Goal: Find specific page/section: Find specific page/section

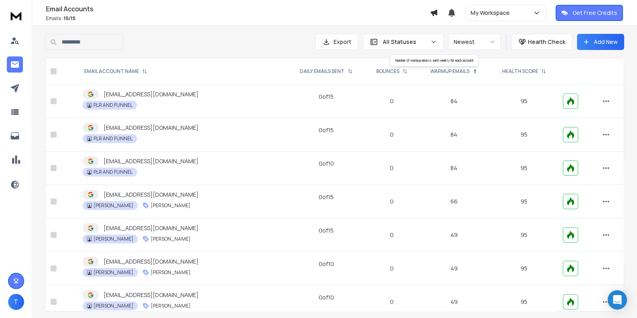
click at [443, 70] on p "WARMUP EMAILS" at bounding box center [450, 71] width 39 height 6
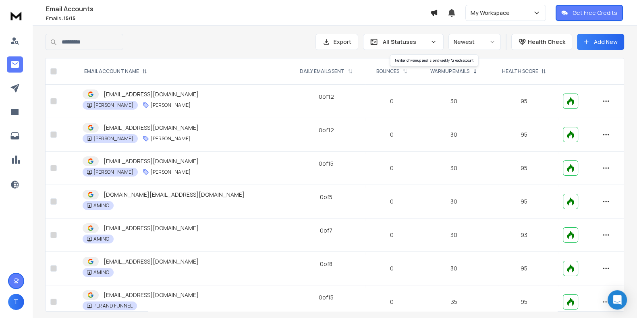
click at [444, 71] on p "WARMUP EMAILS" at bounding box center [450, 71] width 39 height 6
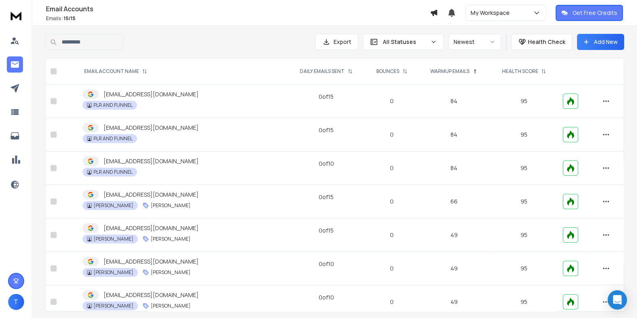
click at [430, 76] on th "WARMUP EMAILS" at bounding box center [454, 71] width 72 height 26
click at [434, 71] on p "WARMUP EMAILS" at bounding box center [450, 71] width 39 height 6
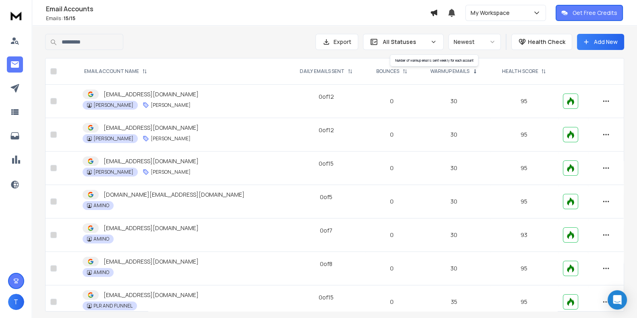
click at [451, 67] on th "WARMUP EMAILS" at bounding box center [454, 71] width 72 height 26
click at [450, 69] on p "WARMUP EMAILS" at bounding box center [450, 71] width 39 height 6
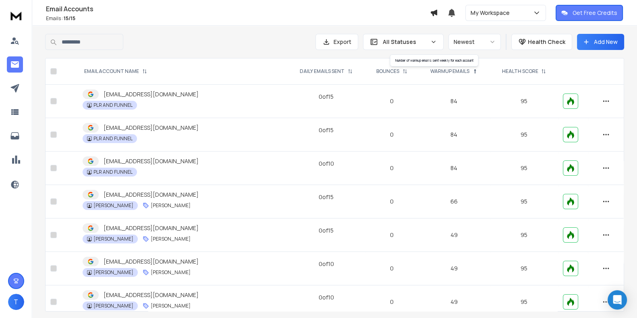
click at [435, 74] on p "WARMUP EMAILS" at bounding box center [450, 71] width 39 height 6
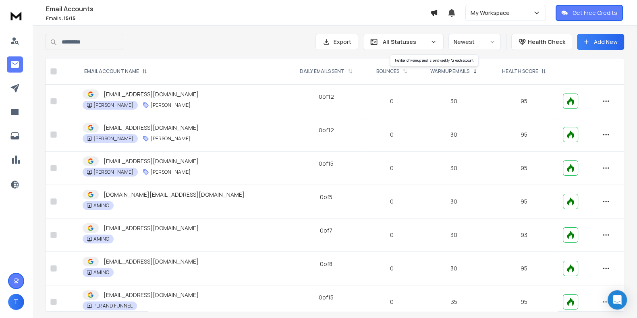
click at [441, 73] on p "WARMUP EMAILS" at bounding box center [450, 71] width 39 height 6
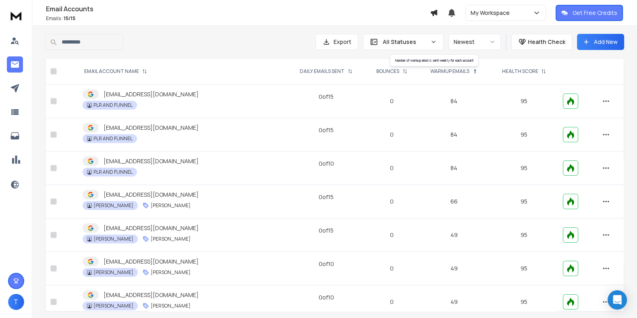
scroll to position [2, 0]
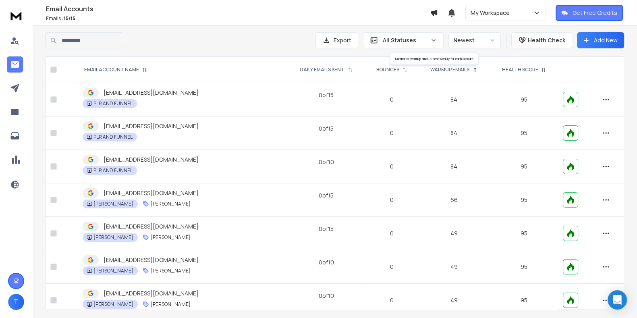
click at [440, 71] on p "WARMUP EMAILS" at bounding box center [450, 70] width 39 height 6
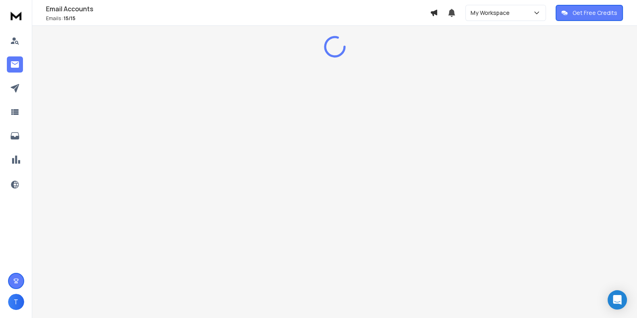
scroll to position [0, 0]
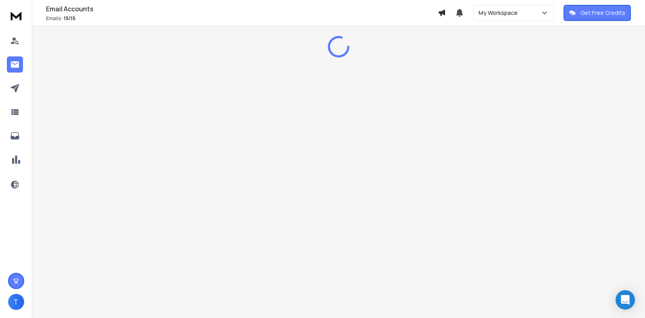
click at [440, 71] on div "Get only verified leads with our AI-powered Lead Finder, starting at $22/mo Try…" at bounding box center [322, 159] width 645 height 318
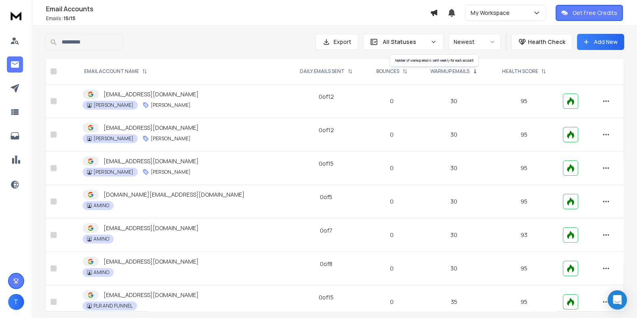
click at [440, 71] on p "WARMUP EMAILS" at bounding box center [450, 71] width 39 height 6
